Goal: Task Accomplishment & Management: Manage account settings

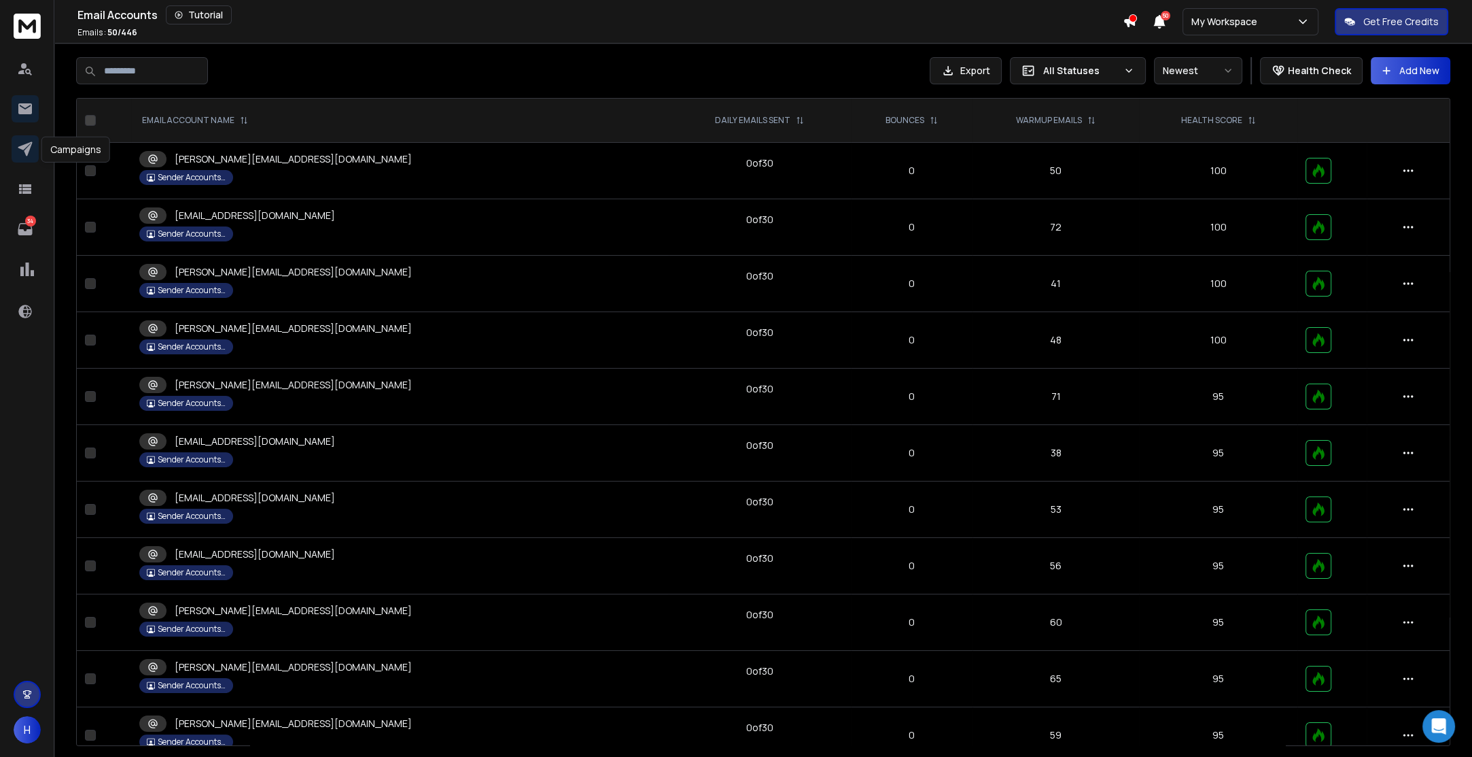
click at [20, 152] on icon at bounding box center [25, 149] width 16 height 16
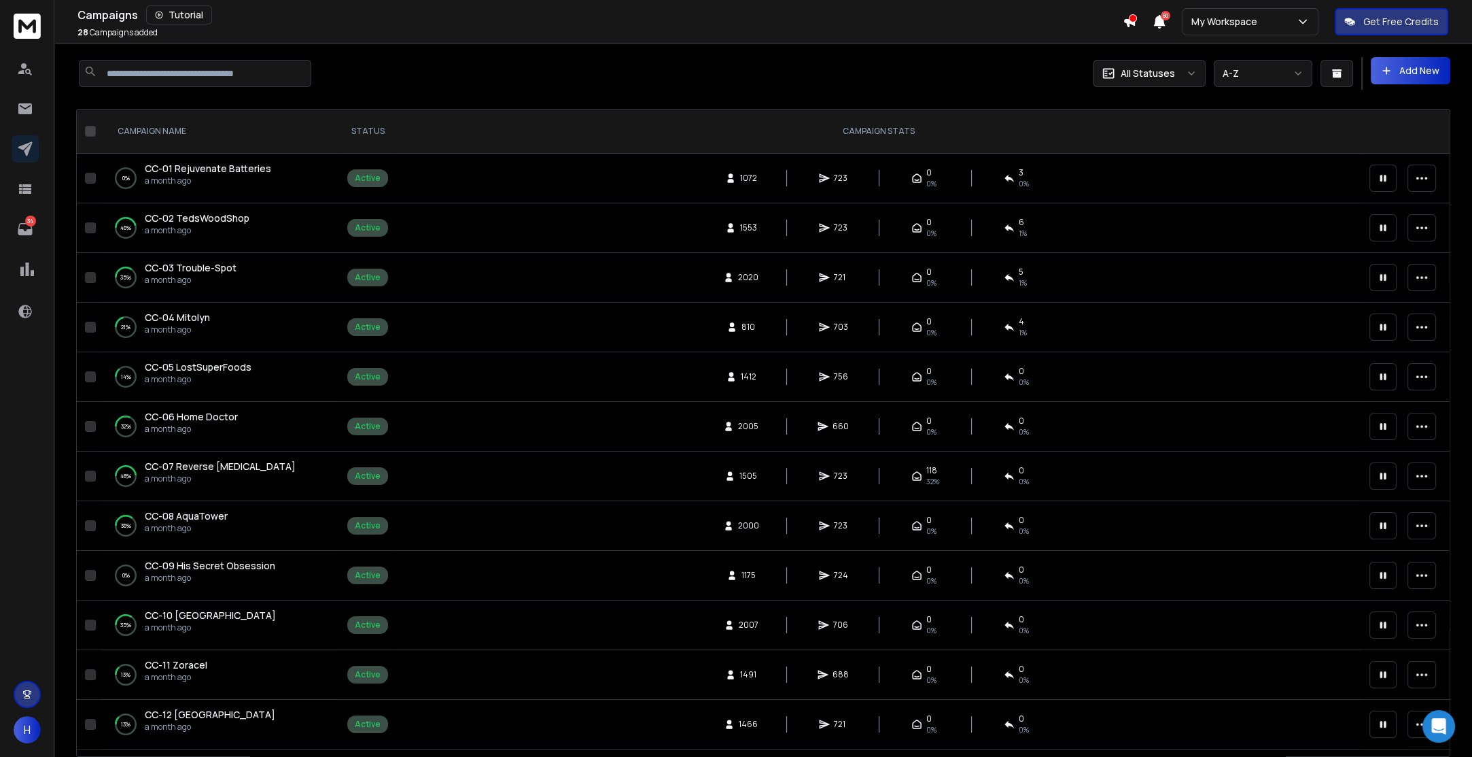
click at [204, 377] on p "a month ago" at bounding box center [198, 379] width 107 height 11
click at [205, 377] on p "a month ago" at bounding box center [198, 379] width 107 height 11
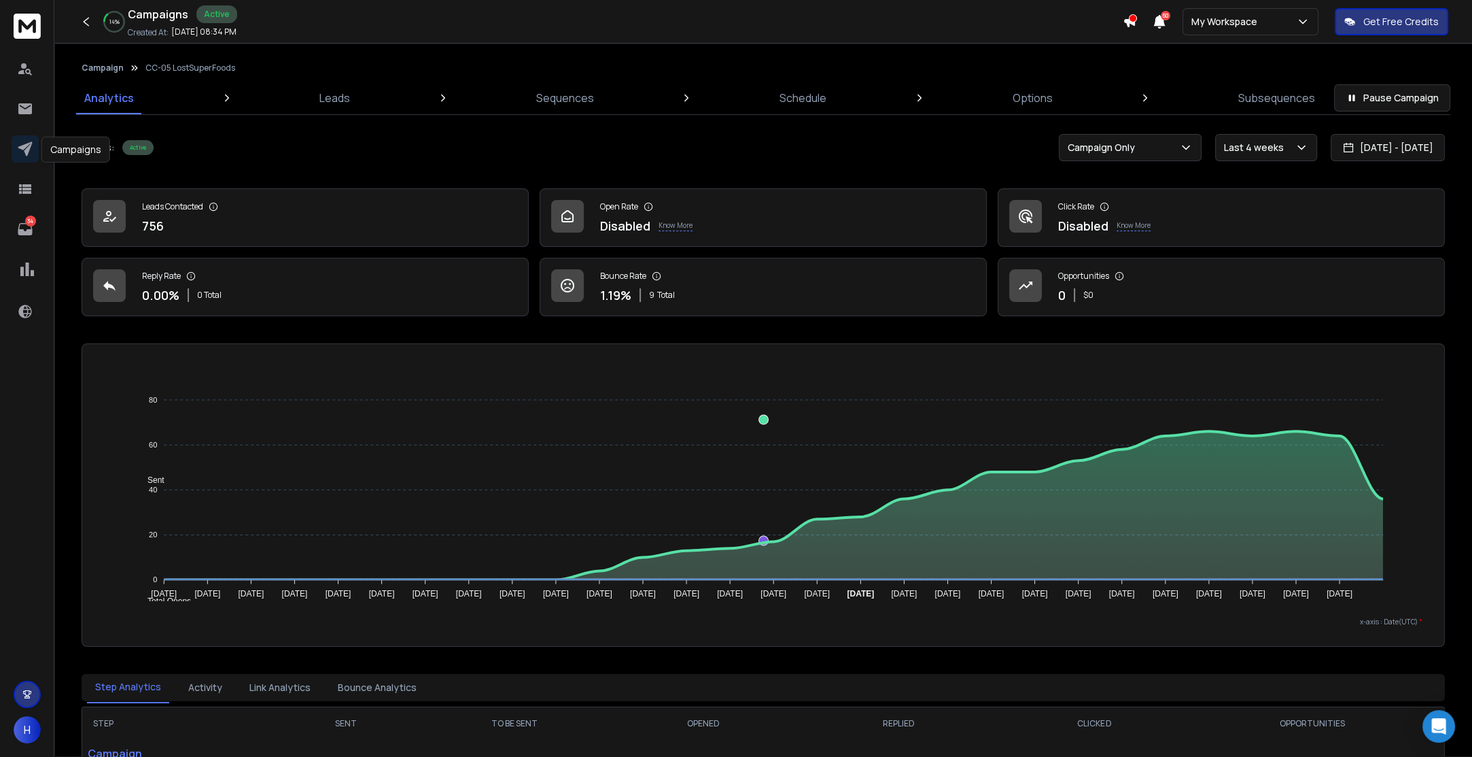
click at [27, 139] on link at bounding box center [25, 148] width 27 height 27
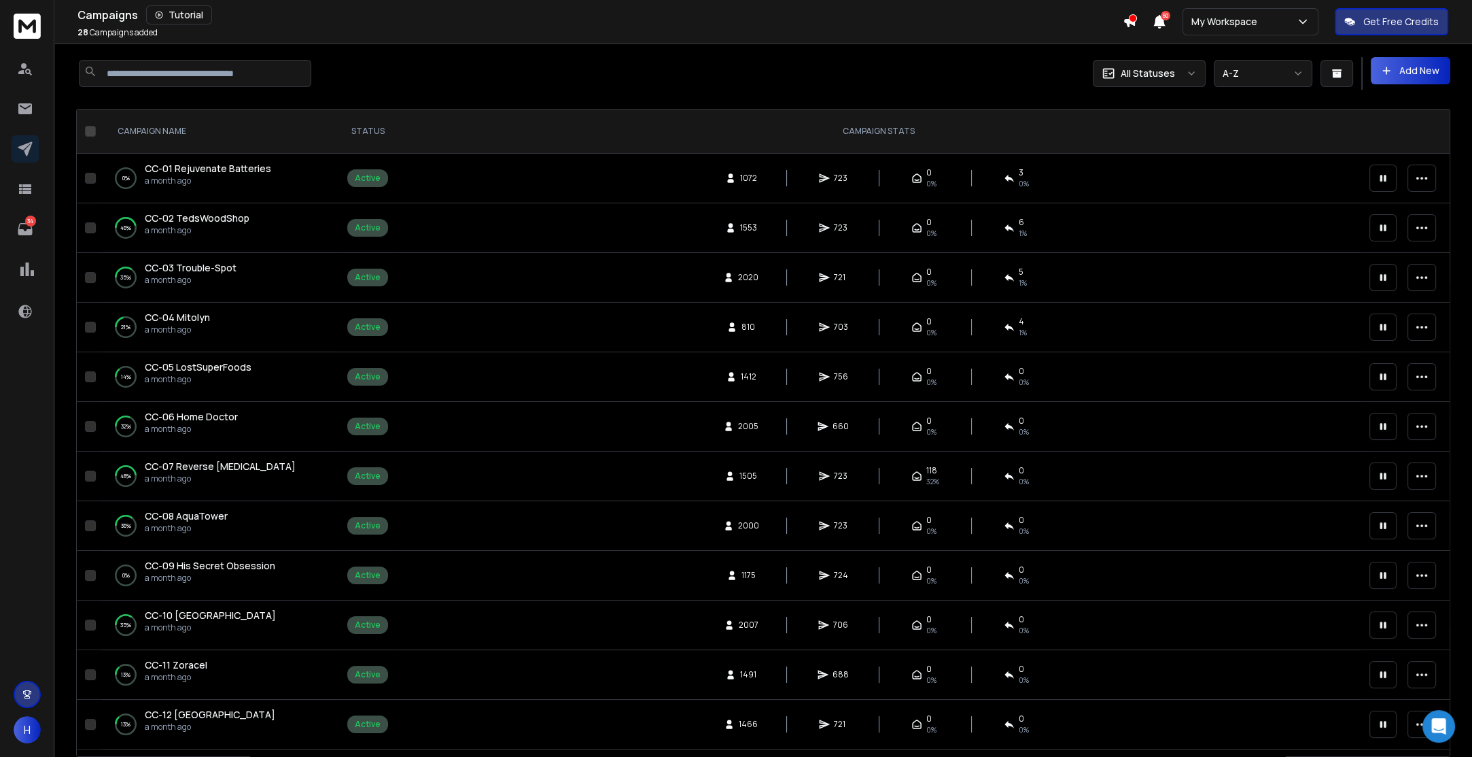
click at [201, 176] on p "a month ago" at bounding box center [208, 180] width 126 height 11
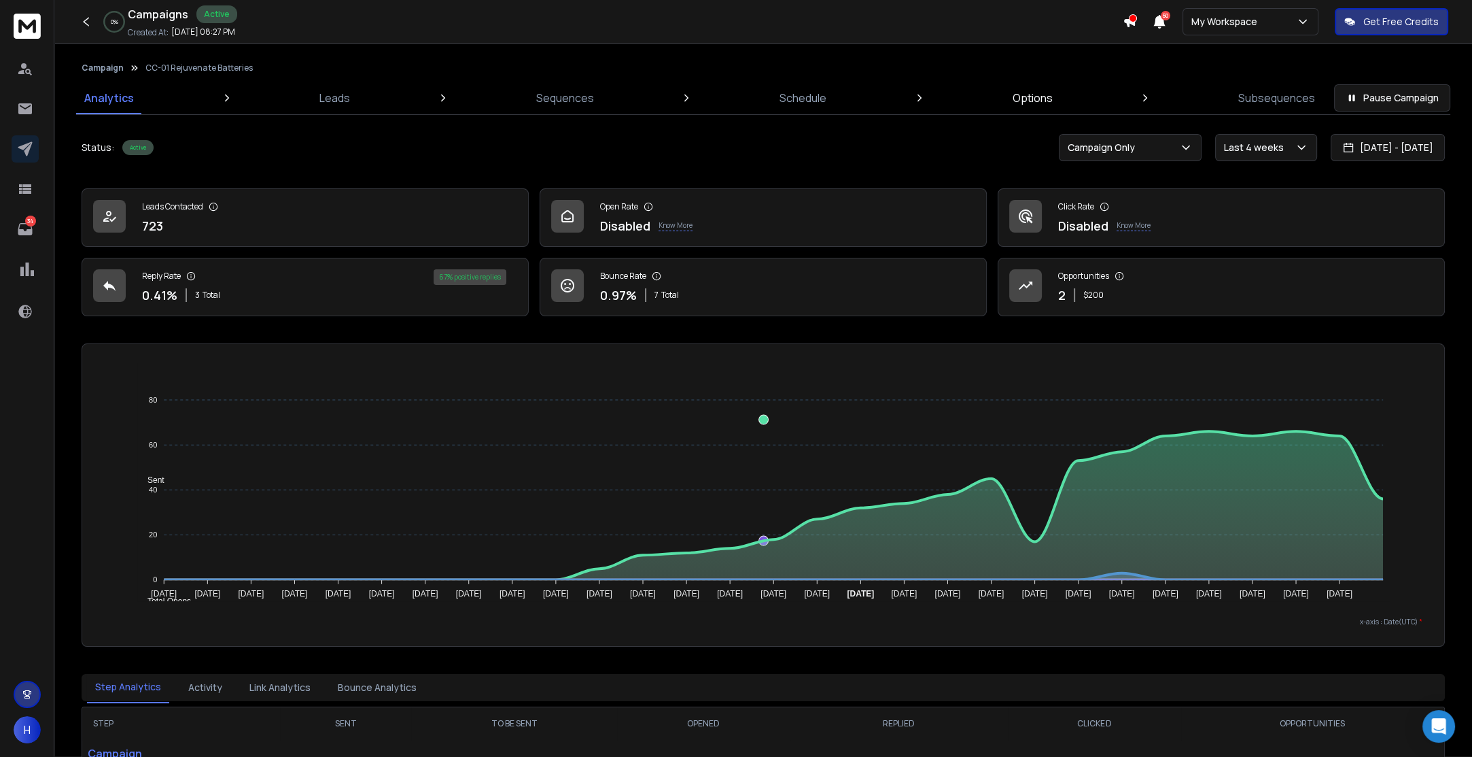
click at [1056, 97] on link "Options" at bounding box center [1033, 98] width 56 height 33
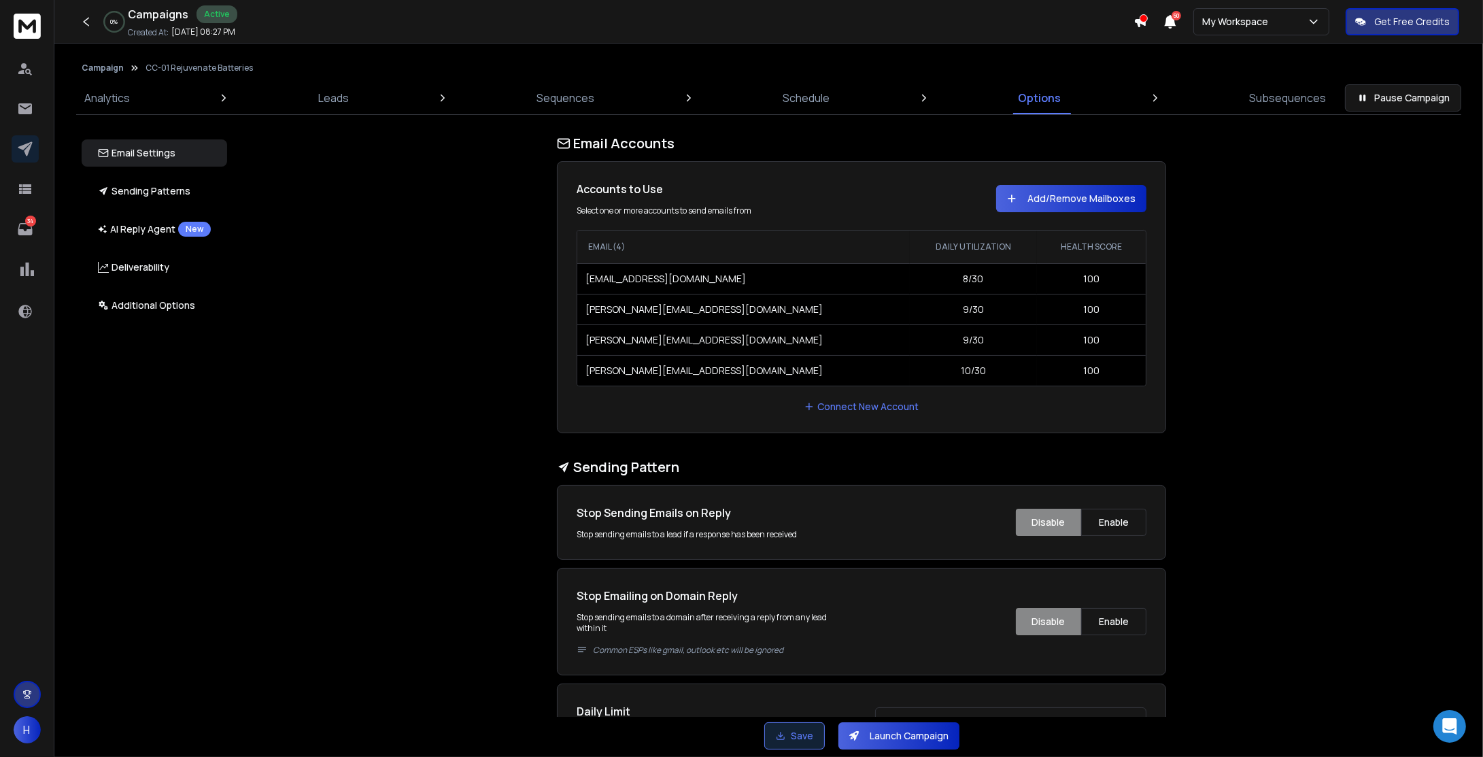
click at [796, 726] on button "Save" at bounding box center [794, 735] width 61 height 27
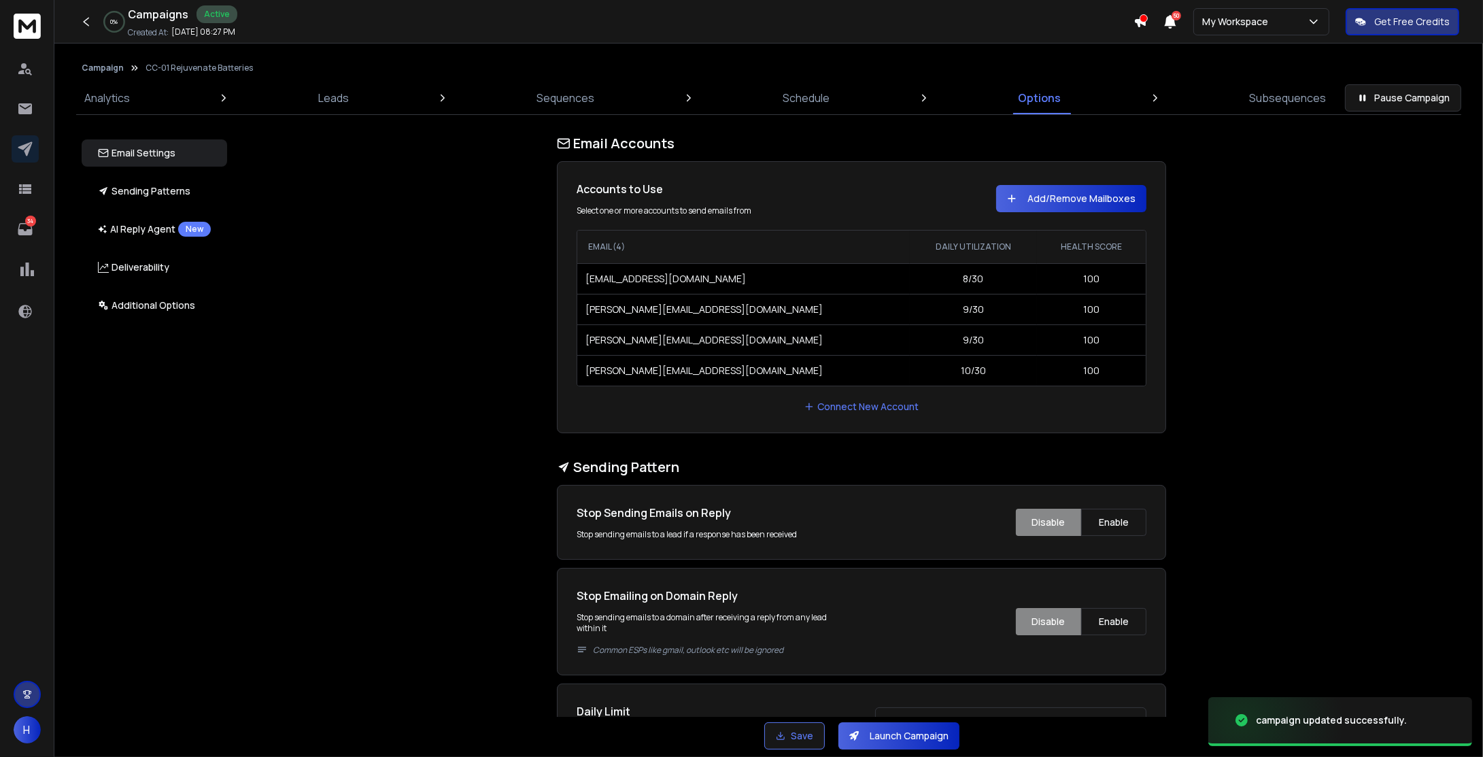
click at [915, 725] on button "Launch Campaign" at bounding box center [898, 735] width 121 height 27
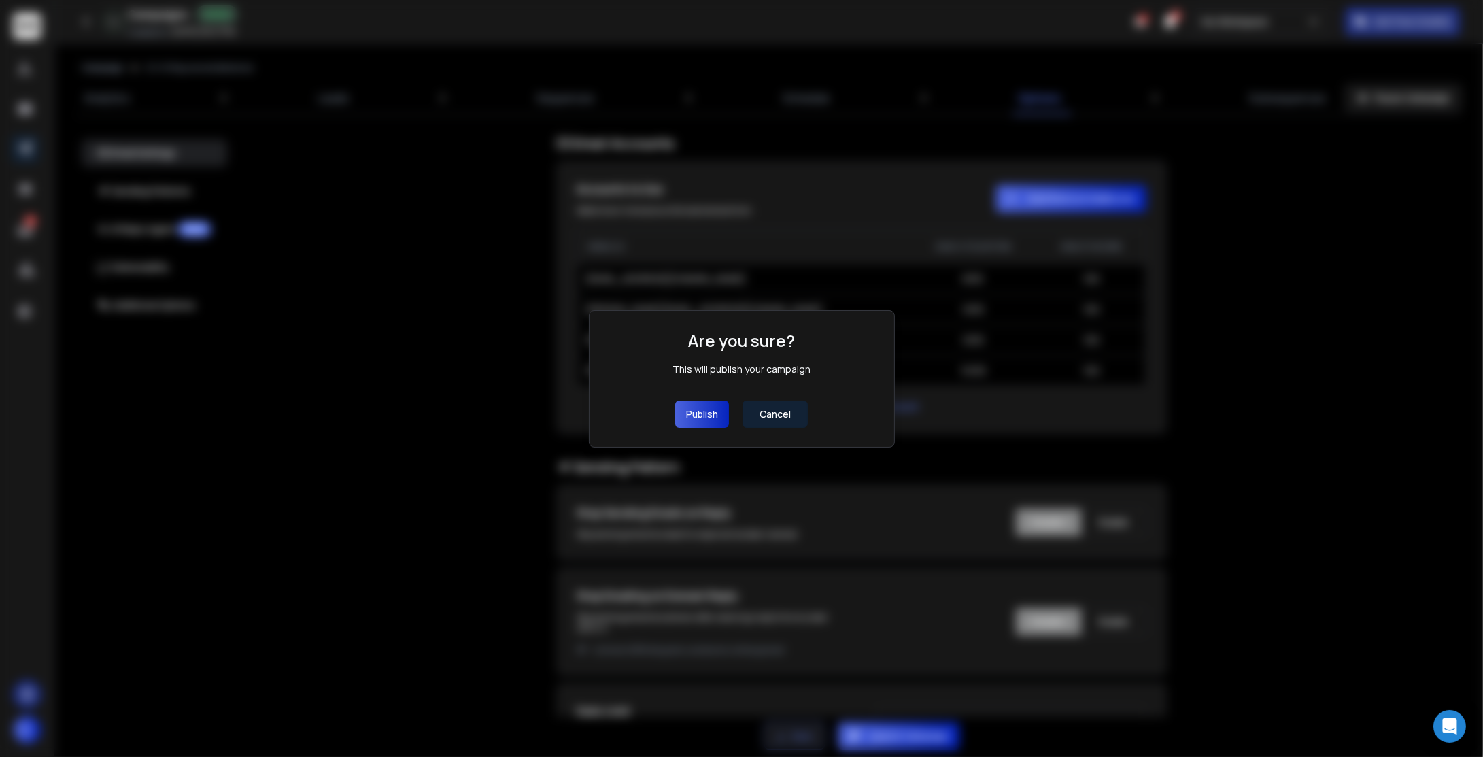
click at [692, 409] on button "Publish" at bounding box center [702, 413] width 54 height 27
